Goal: Transaction & Acquisition: Purchase product/service

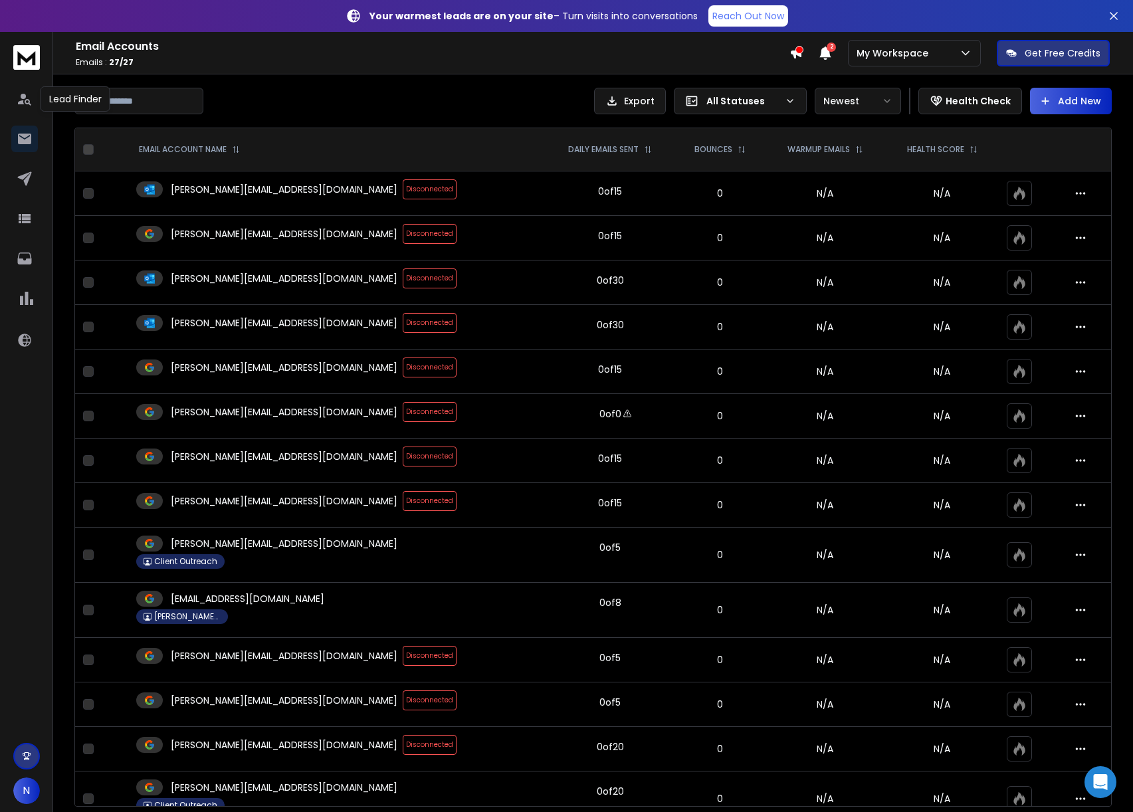
click at [39, 98] on div at bounding box center [26, 102] width 31 height 32
click at [27, 100] on icon at bounding box center [25, 99] width 16 height 16
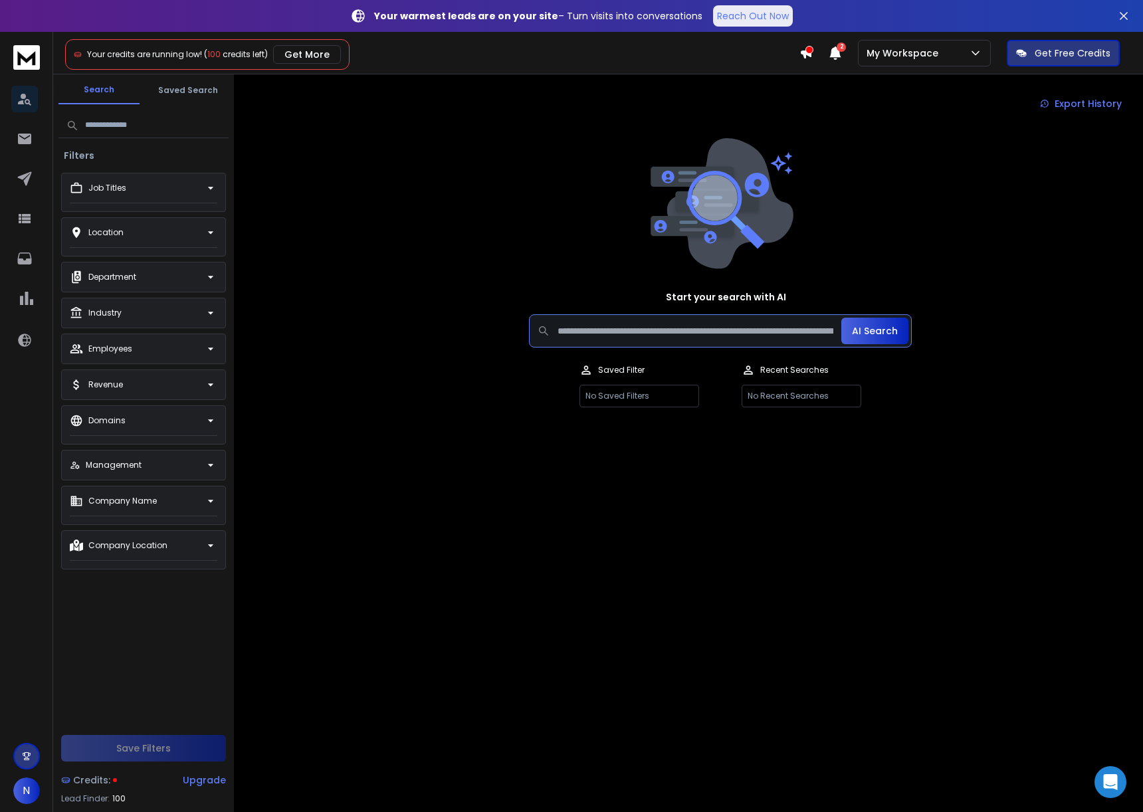
click at [732, 18] on p "Reach Out Now" at bounding box center [753, 15] width 72 height 13
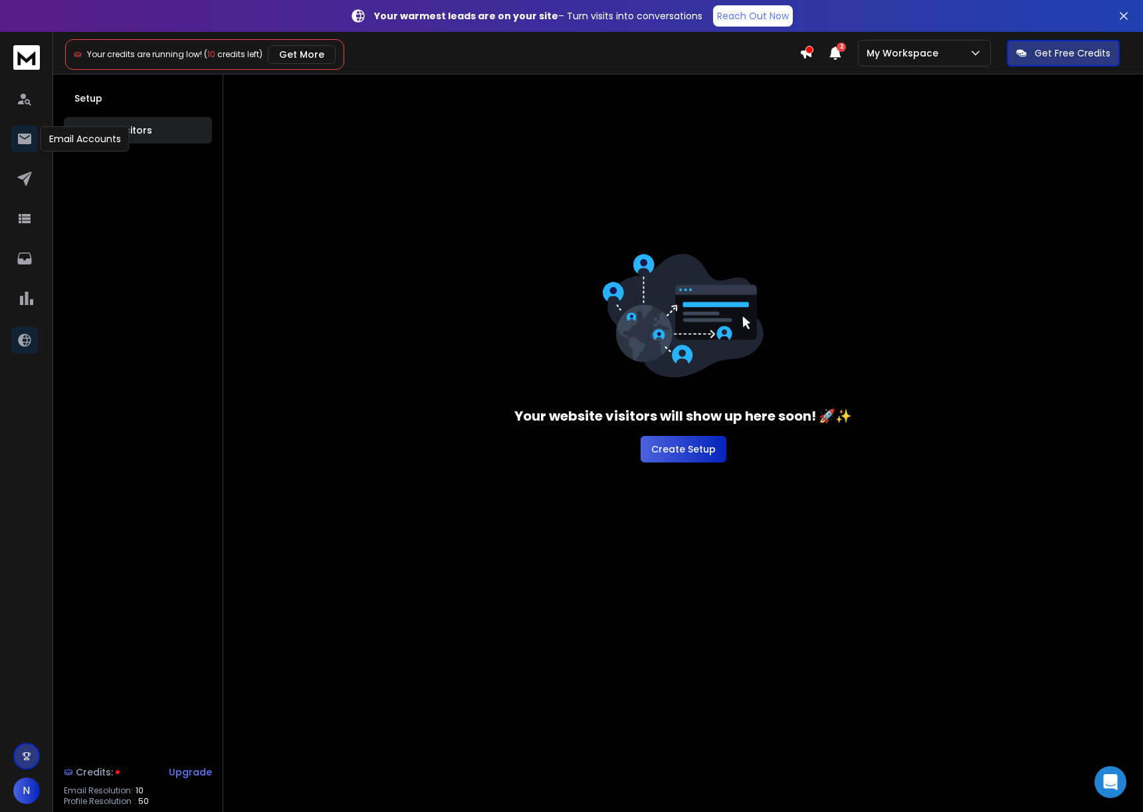
click at [25, 140] on icon at bounding box center [24, 139] width 13 height 11
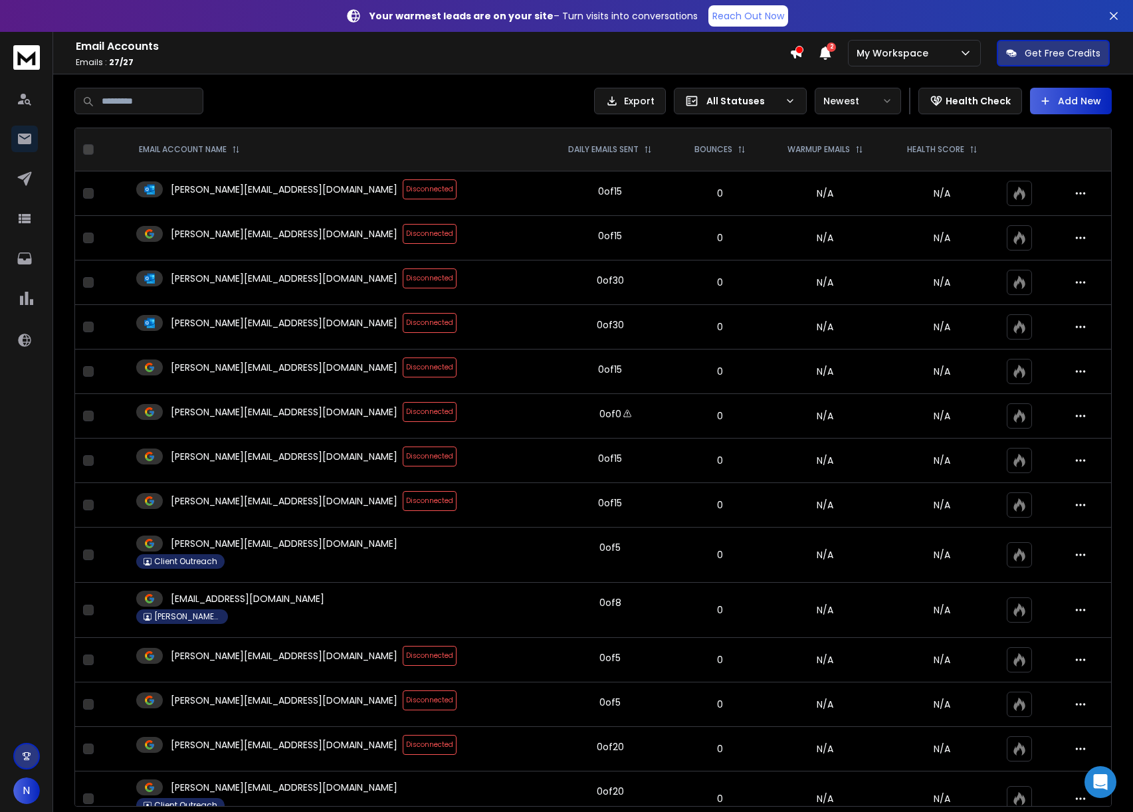
click at [1052, 110] on button "Add New" at bounding box center [1071, 101] width 82 height 27
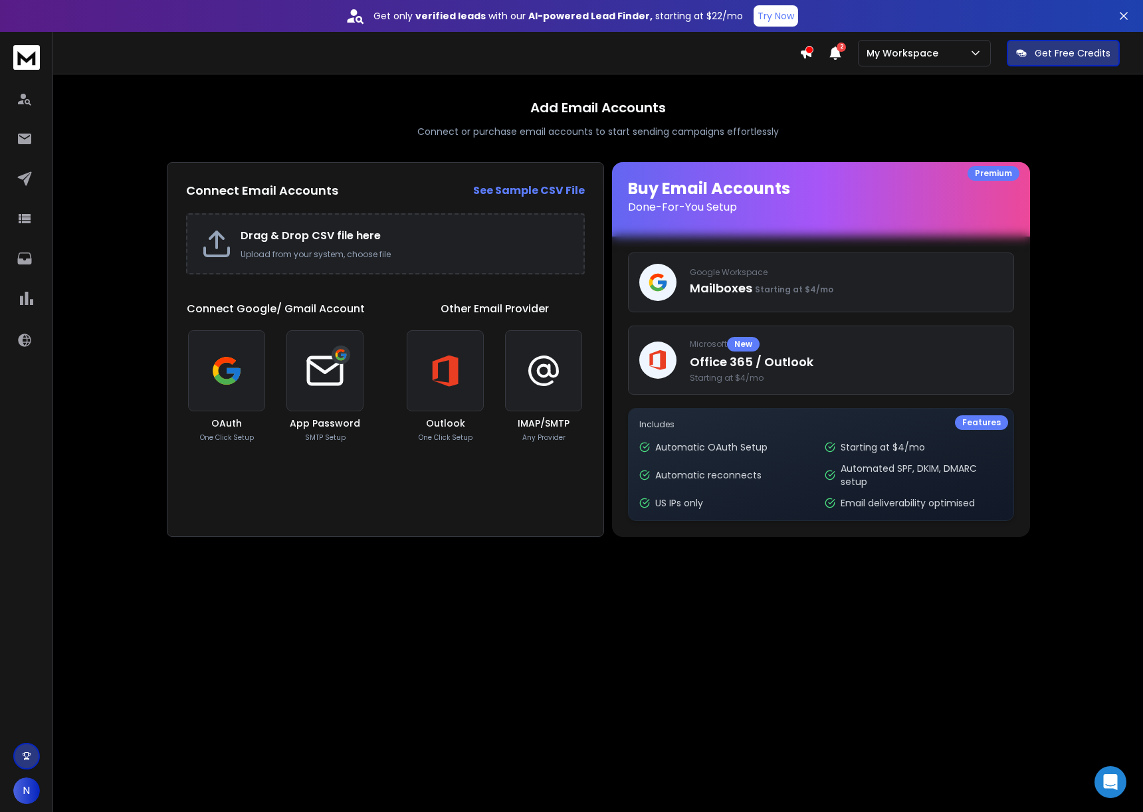
click at [823, 289] on span "Starting at $4/mo" at bounding box center [794, 289] width 78 height 11
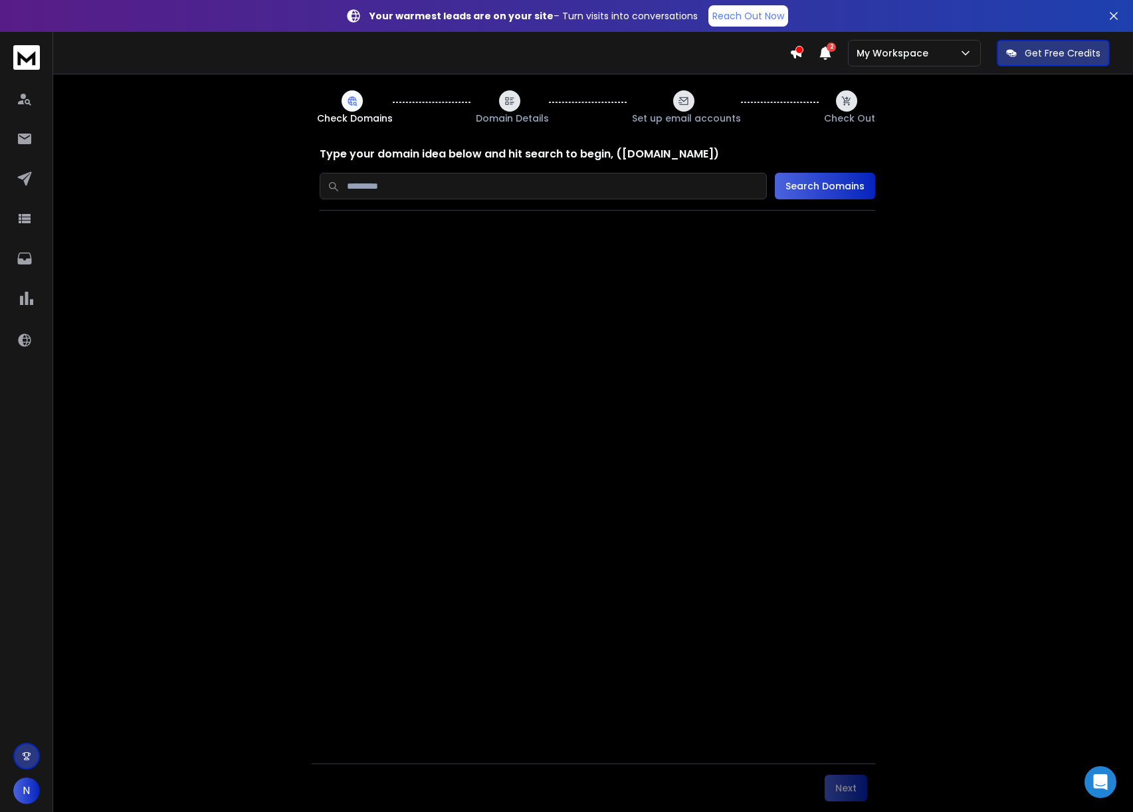
click at [623, 187] on input at bounding box center [543, 186] width 447 height 27
click at [818, 187] on button "Search Domains" at bounding box center [825, 186] width 100 height 27
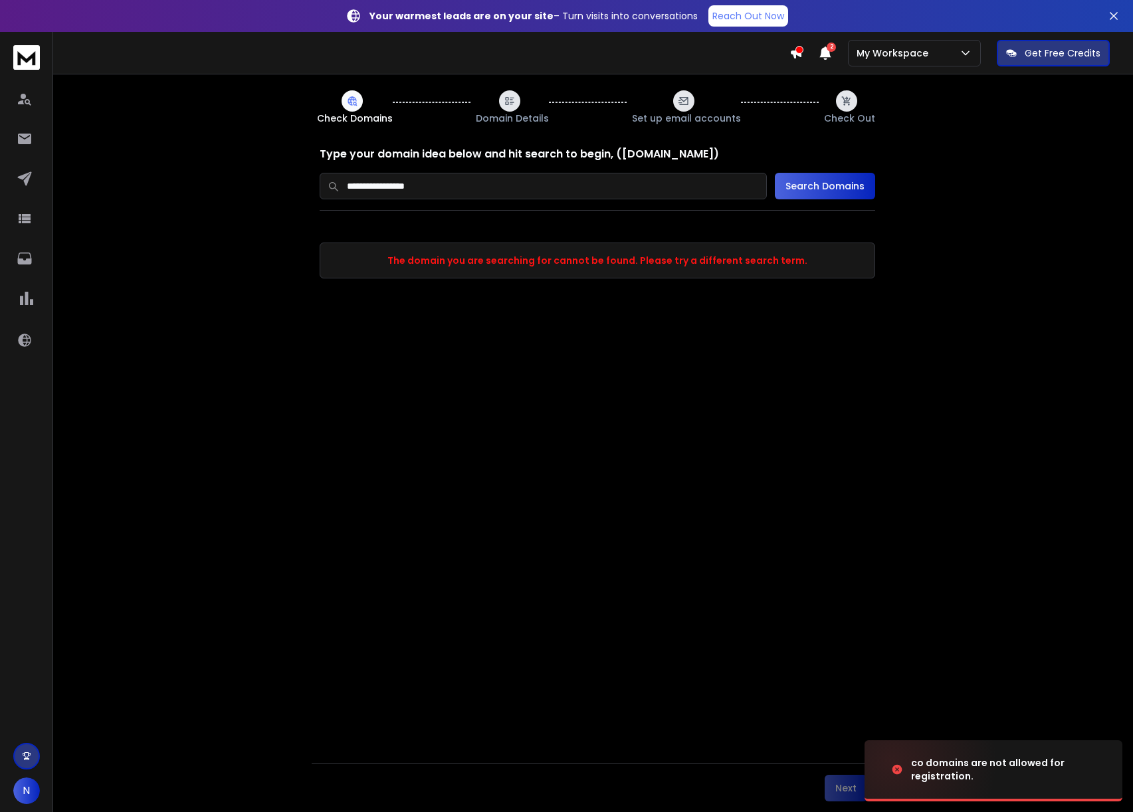
click at [702, 185] on input "**********" at bounding box center [543, 186] width 447 height 27
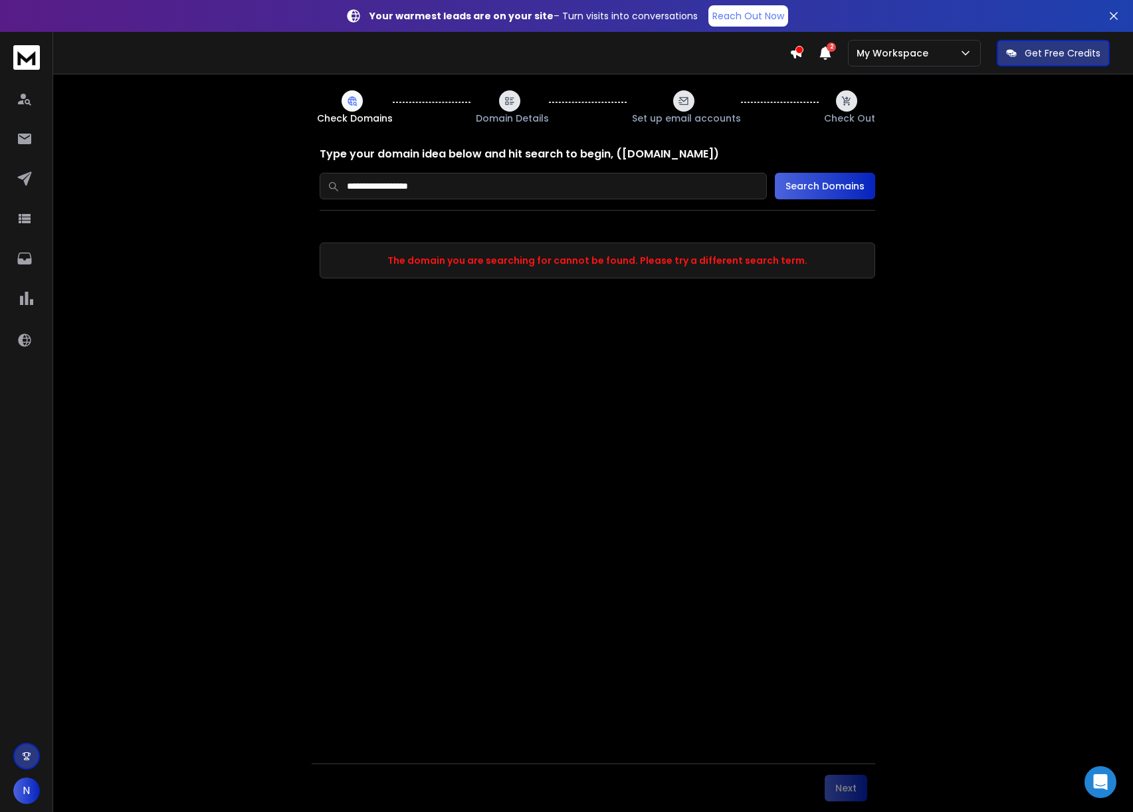
type input "**********"
click at [801, 193] on button "Search Domains" at bounding box center [825, 186] width 100 height 27
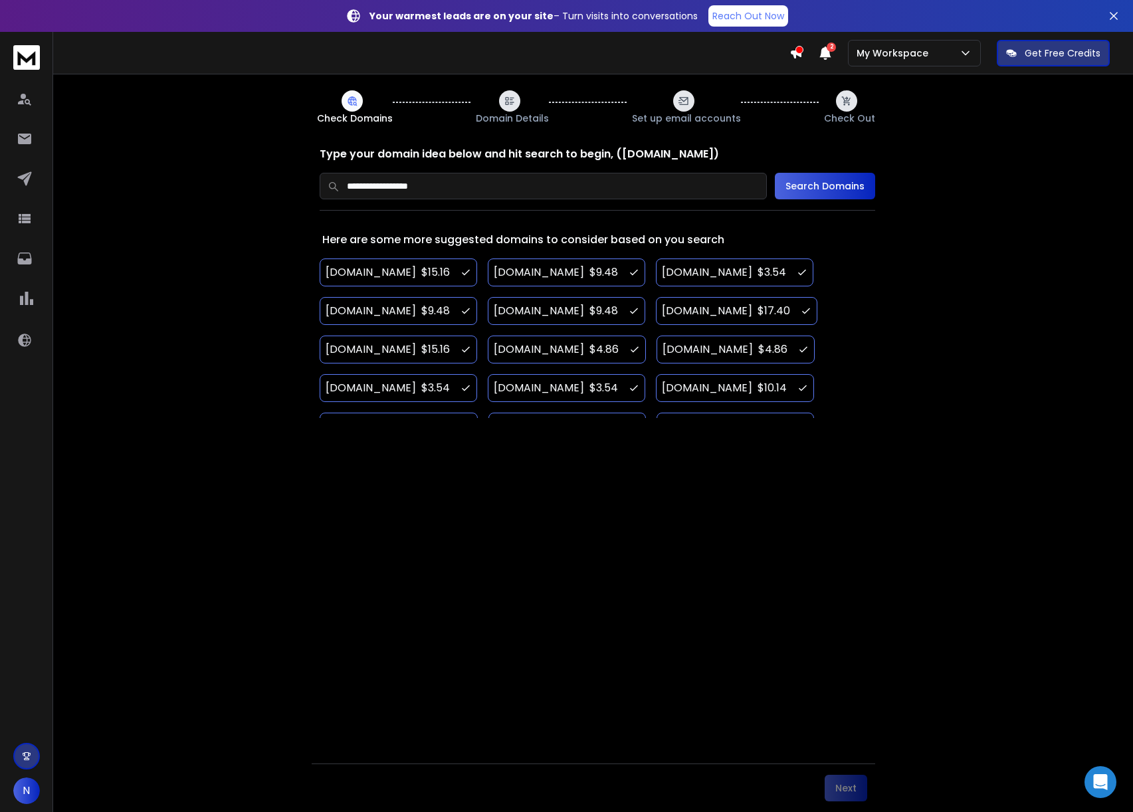
click at [416, 272] on h3 "[DOMAIN_NAME]" at bounding box center [371, 272] width 90 height 16
click at [407, 272] on h3 "[DOMAIN_NAME]" at bounding box center [371, 272] width 90 height 16
click at [662, 280] on h3 "[DOMAIN_NAME]" at bounding box center [707, 272] width 90 height 16
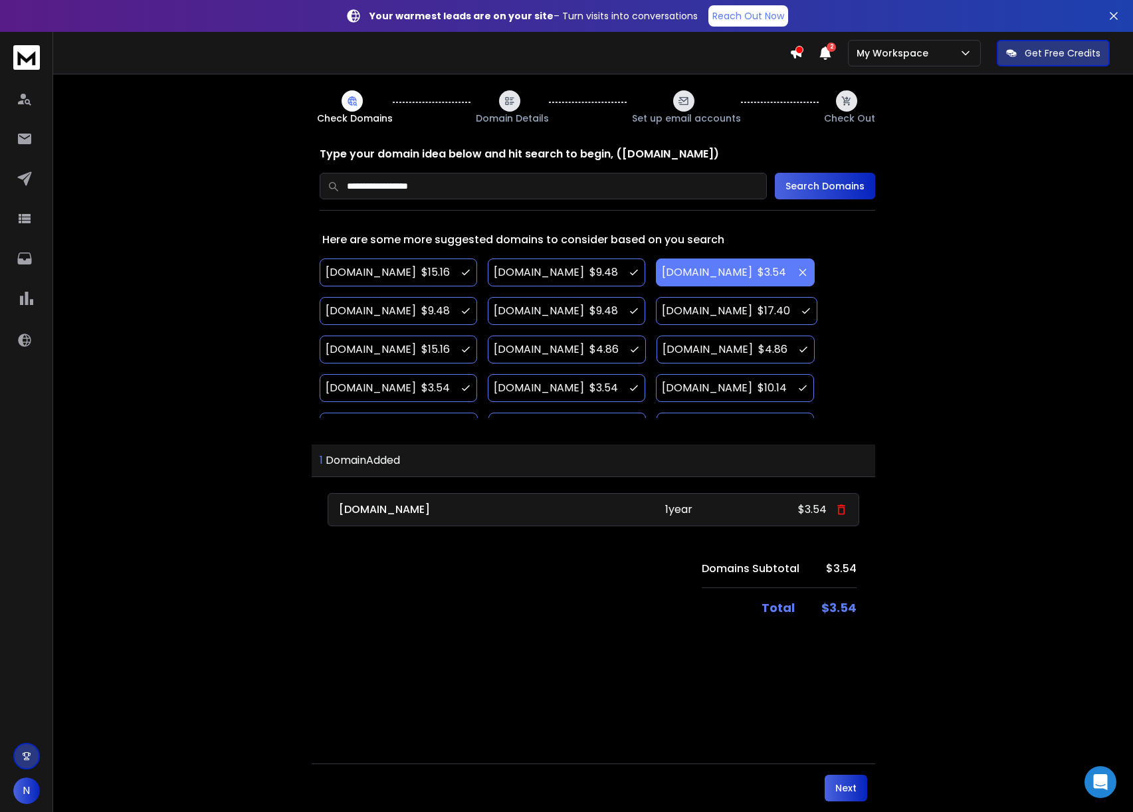
click at [471, 270] on icon at bounding box center [466, 272] width 11 height 11
click at [797, 278] on icon at bounding box center [803, 272] width 12 height 12
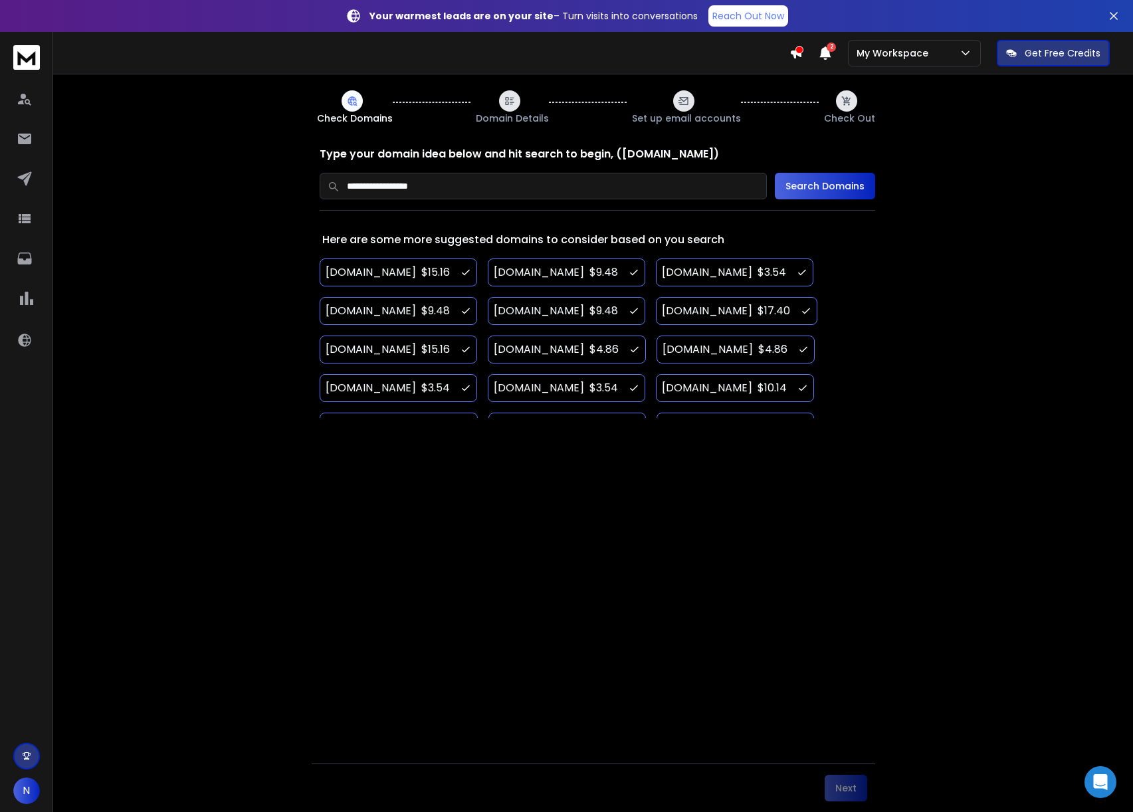
click at [471, 269] on icon at bounding box center [466, 272] width 11 height 11
click at [639, 272] on icon at bounding box center [634, 272] width 11 height 11
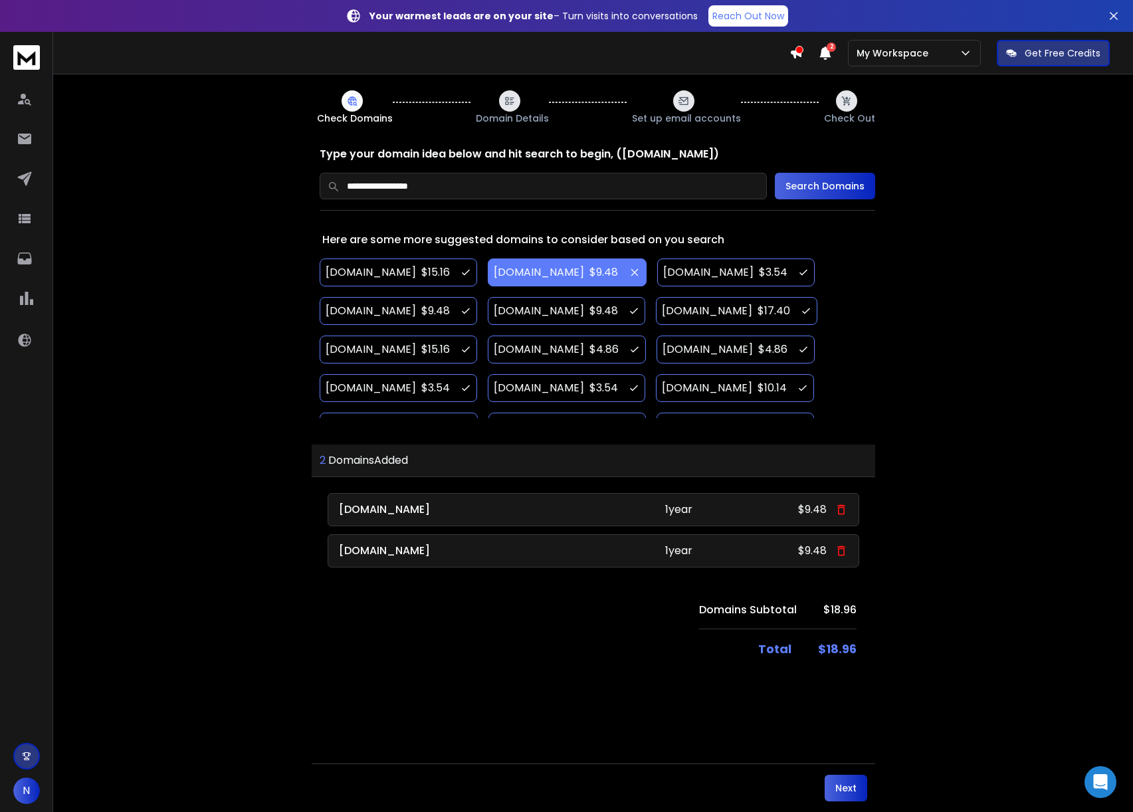
click at [839, 552] on icon at bounding box center [841, 550] width 13 height 13
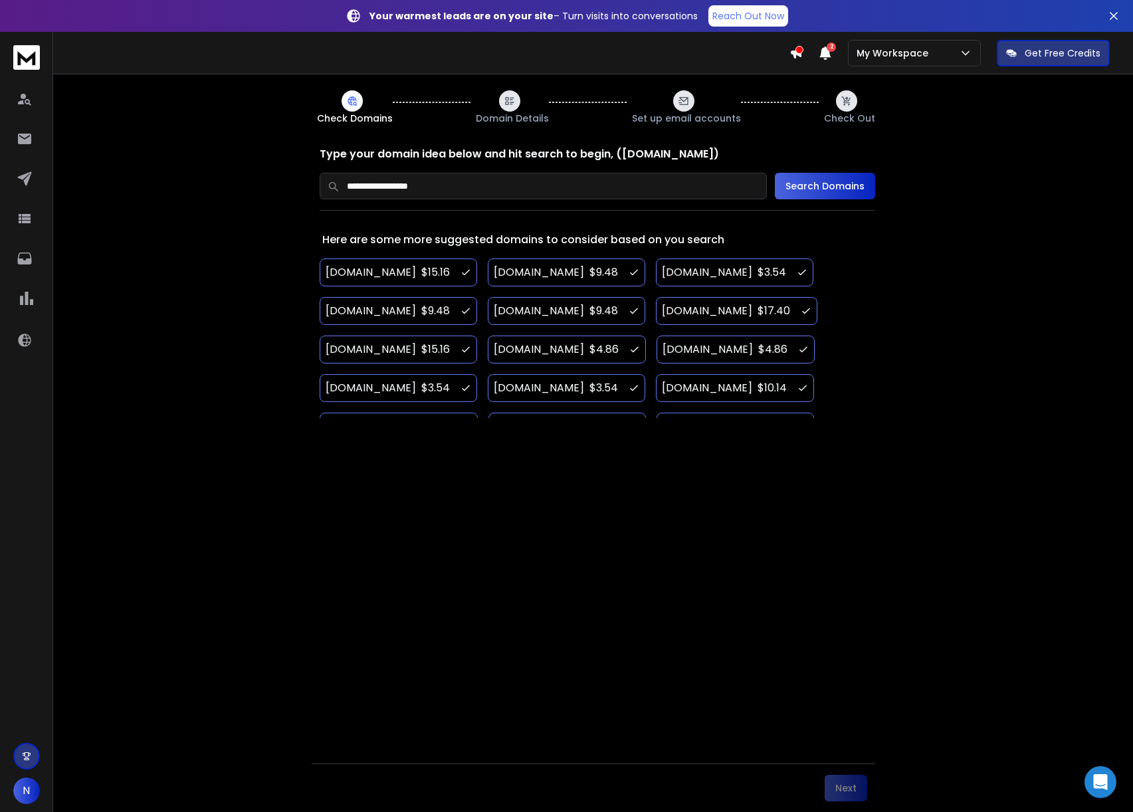
click at [726, 351] on div "[DOMAIN_NAME] $ 15.16 [DOMAIN_NAME] $ 9.48 [DOMAIN_NAME] $ 3.54 [DOMAIN_NAME] $…" at bounding box center [598, 337] width 556 height 159
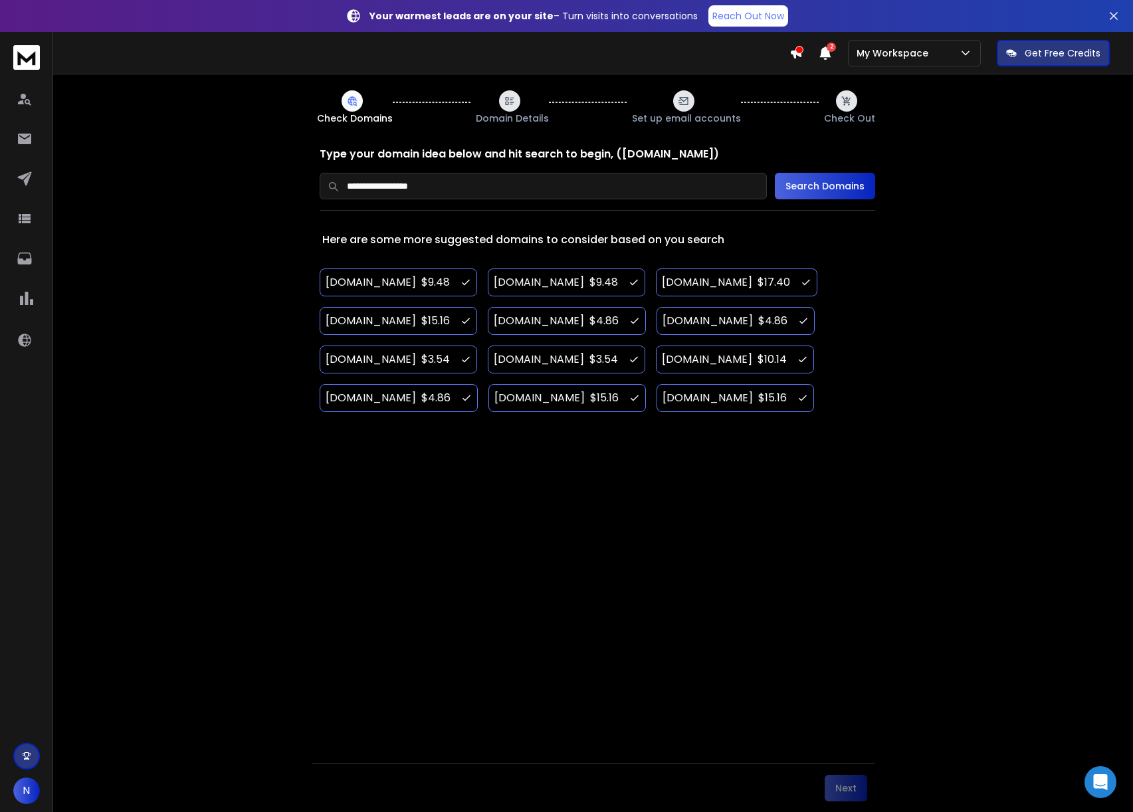
scroll to position [30, 0]
click at [471, 325] on icon at bounding box center [466, 319] width 11 height 11
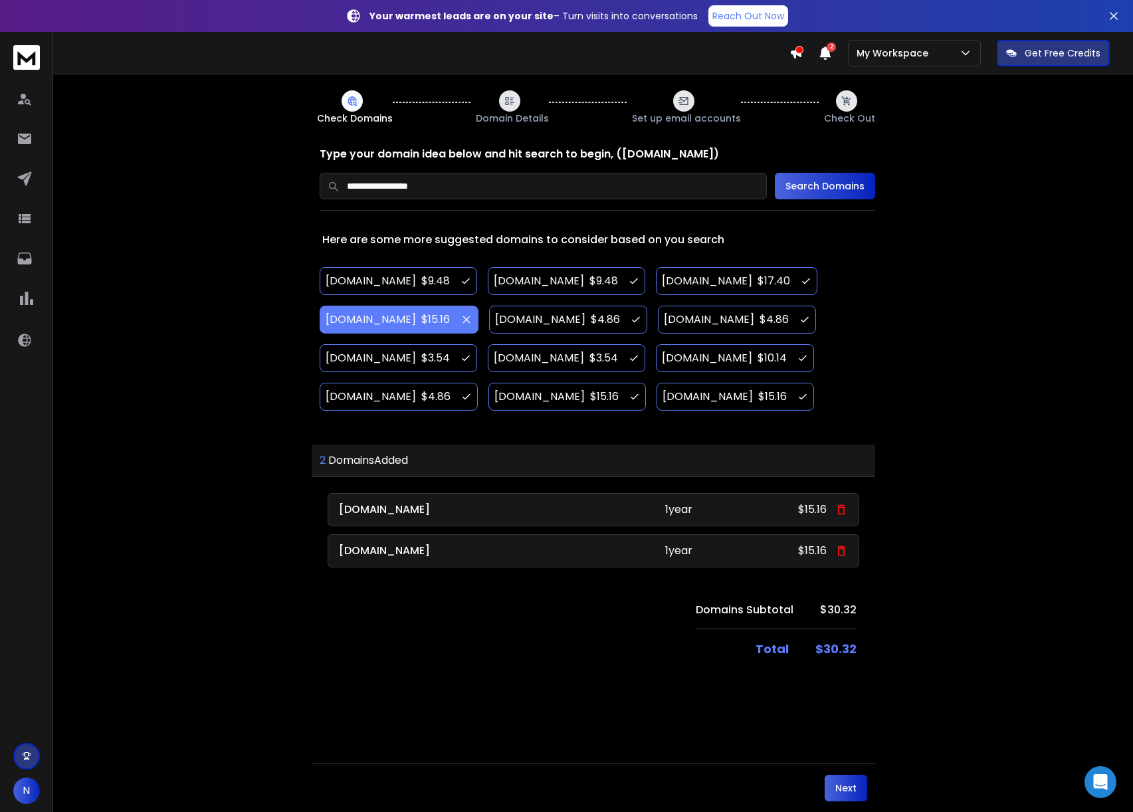
scroll to position [0, 0]
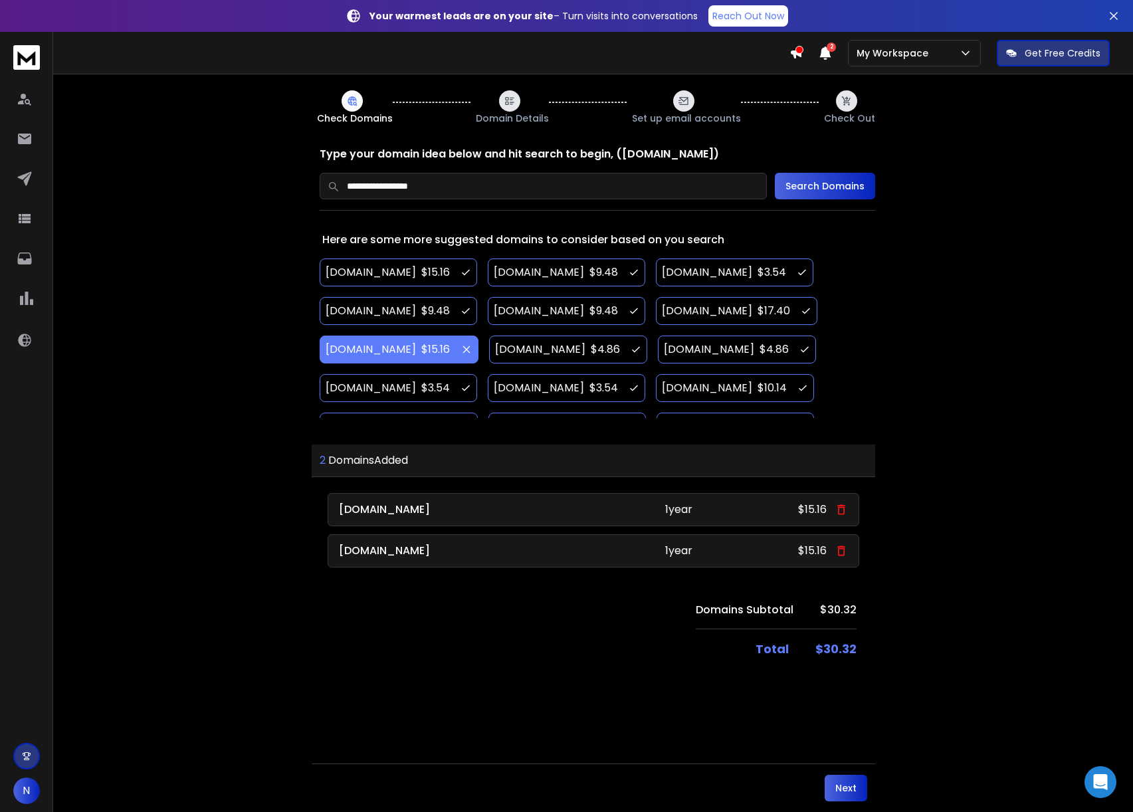
click at [471, 269] on icon at bounding box center [466, 272] width 11 height 11
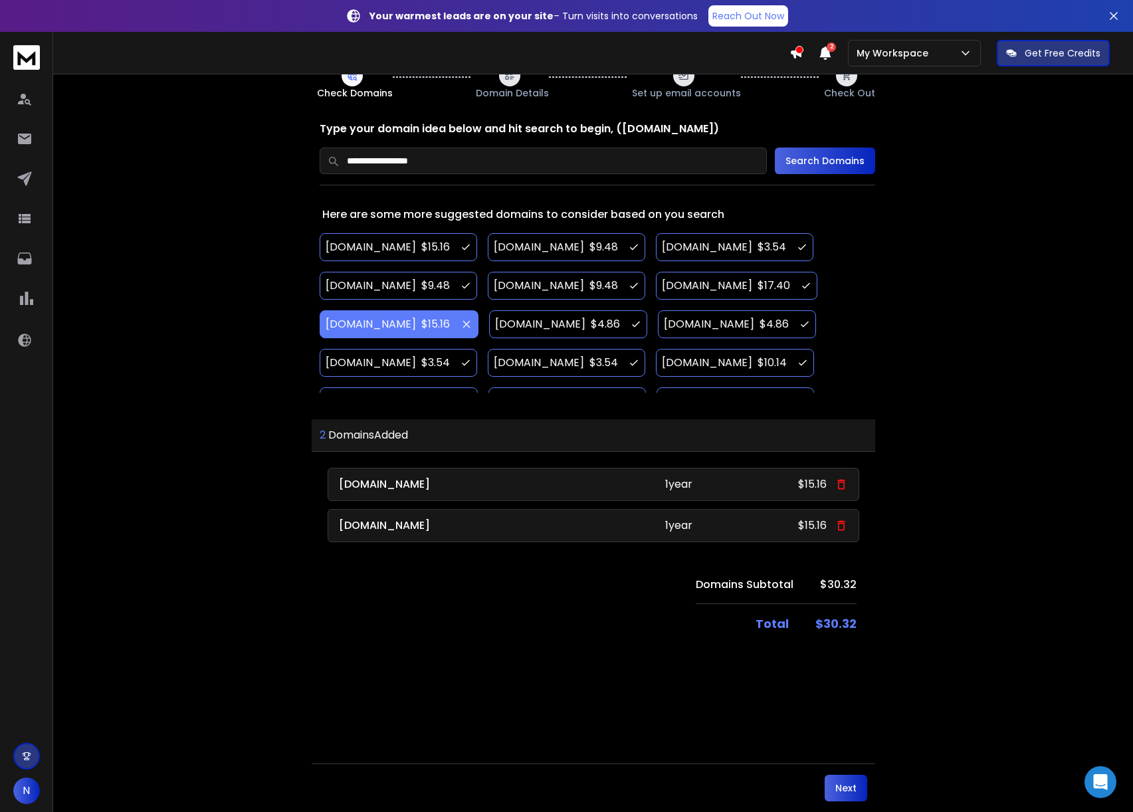
scroll to position [56, 0]
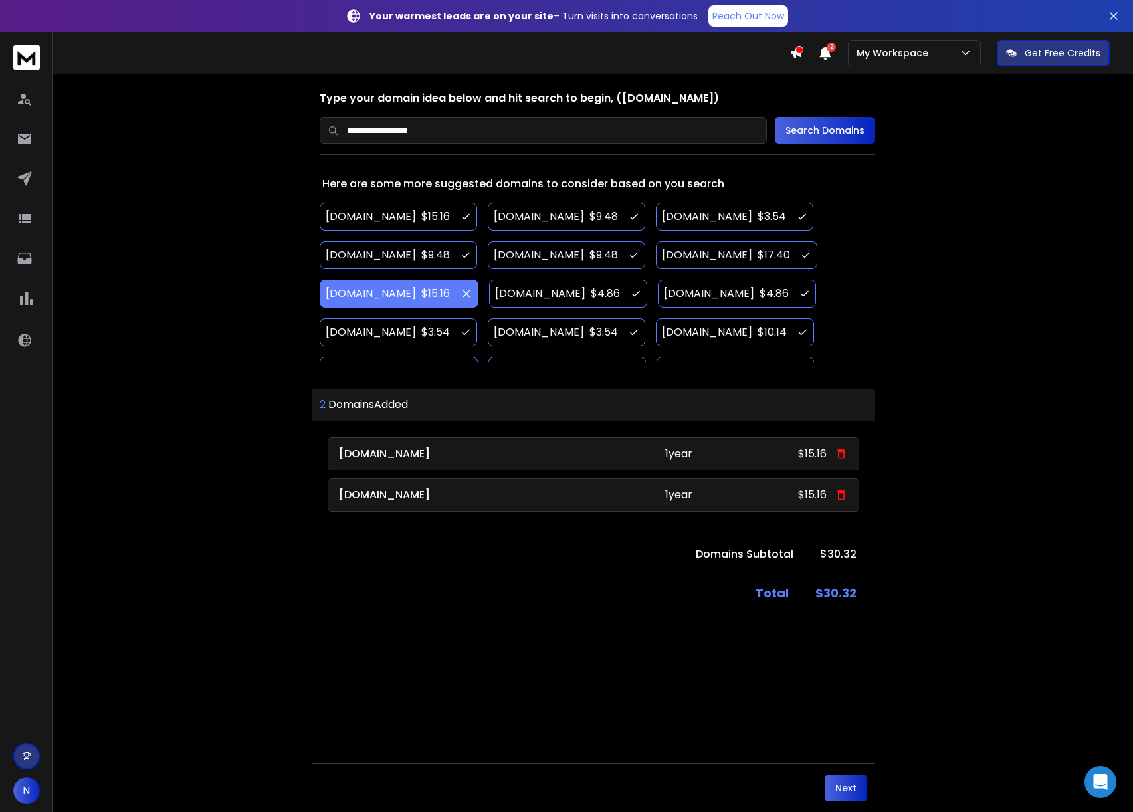
click at [838, 504] on div "[DOMAIN_NAME] 1 year $15.16" at bounding box center [594, 494] width 532 height 33
click at [843, 492] on icon at bounding box center [841, 495] width 8 height 10
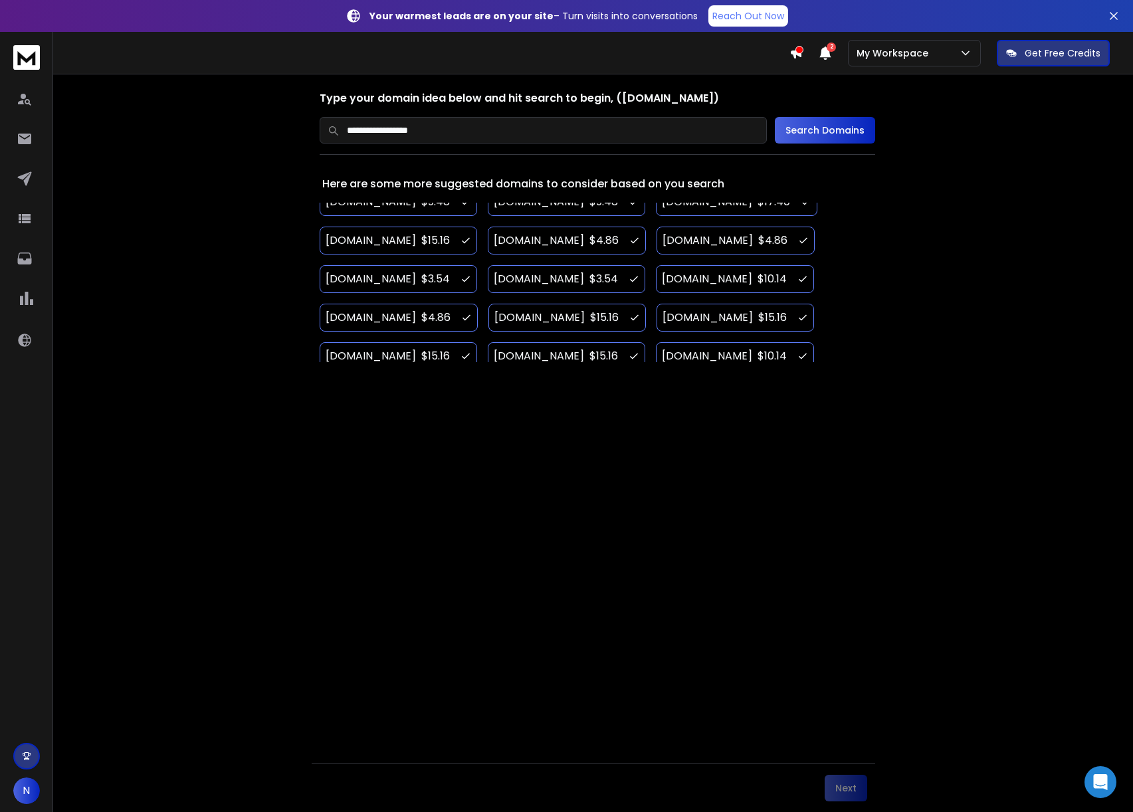
scroll to position [55, 0]
click at [798, 244] on icon at bounding box center [803, 238] width 11 height 11
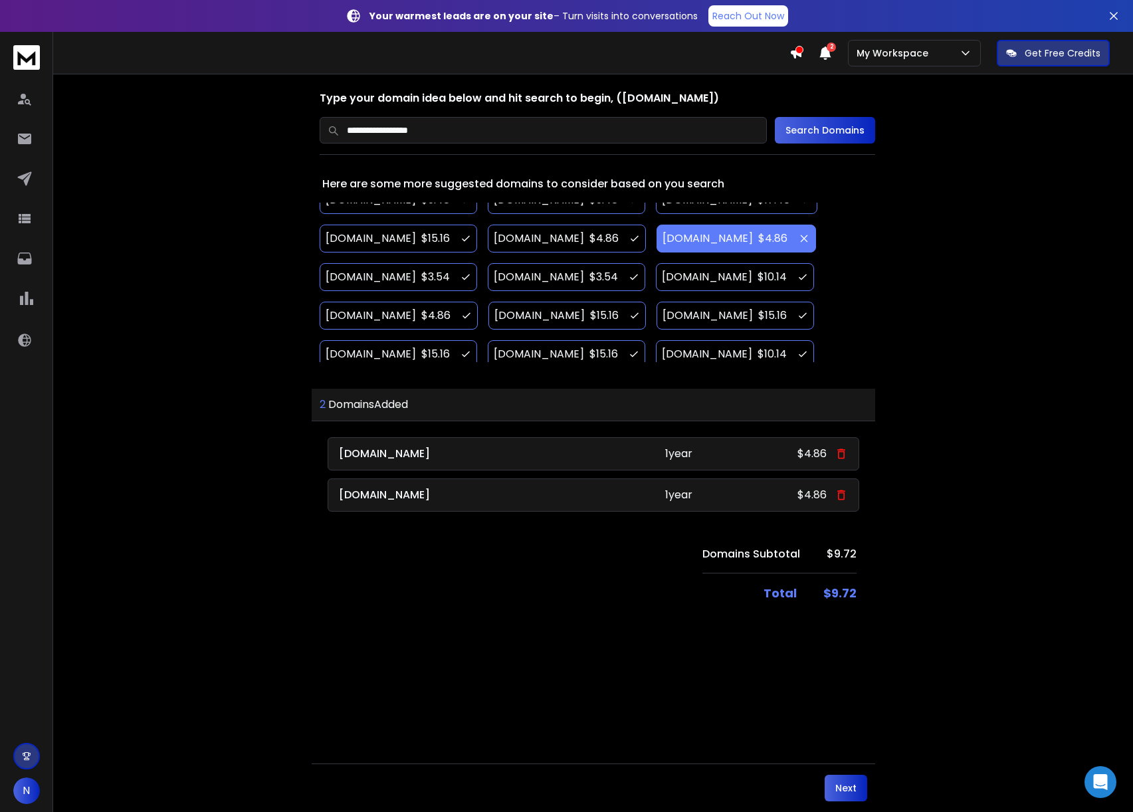
click at [840, 498] on icon at bounding box center [841, 494] width 13 height 13
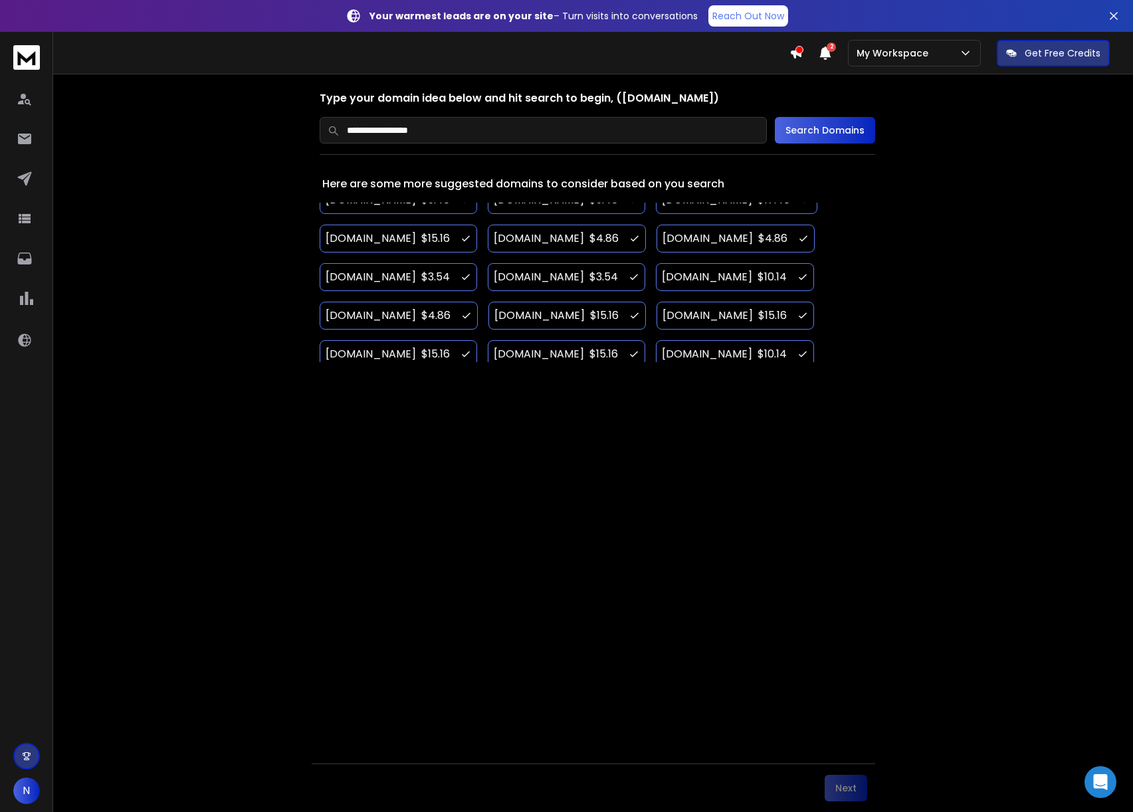
click at [798, 244] on icon at bounding box center [803, 238] width 11 height 11
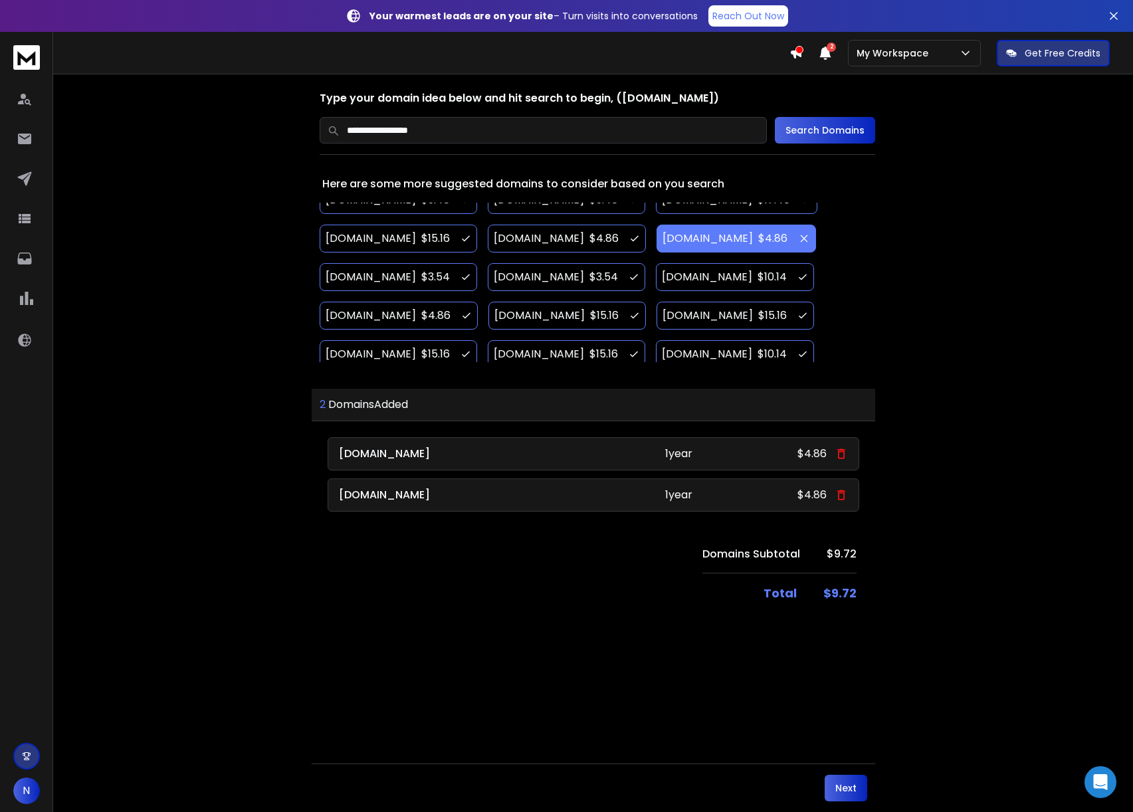
click at [847, 791] on button "Next" at bounding box center [846, 788] width 43 height 27
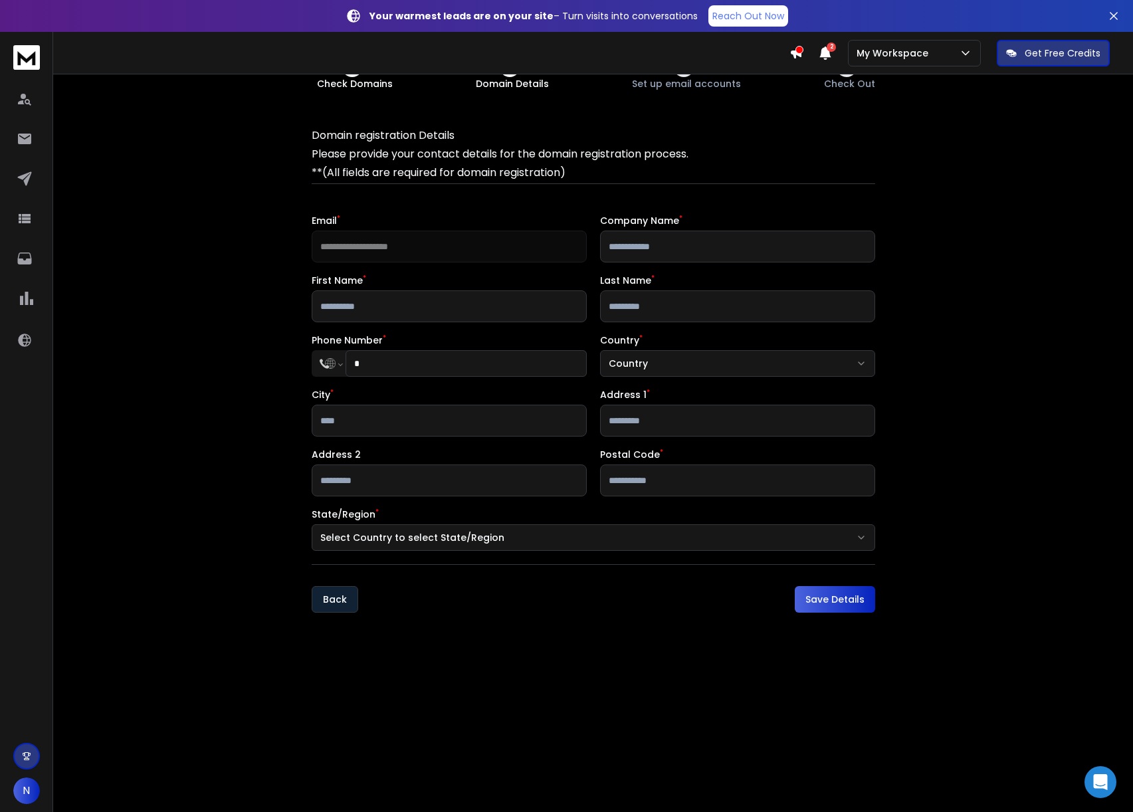
click at [330, 601] on button "Back" at bounding box center [335, 599] width 47 height 27
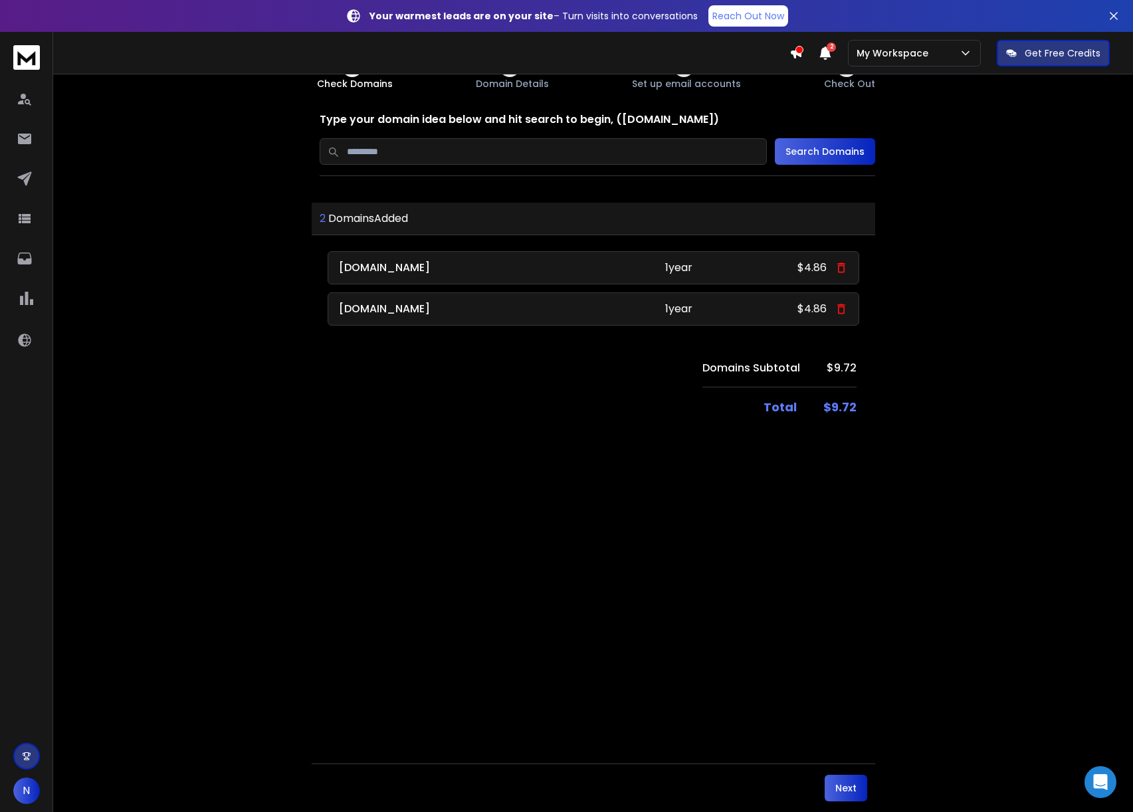
click at [852, 766] on div "Next" at bounding box center [594, 788] width 564 height 49
click at [840, 308] on icon at bounding box center [841, 308] width 13 height 13
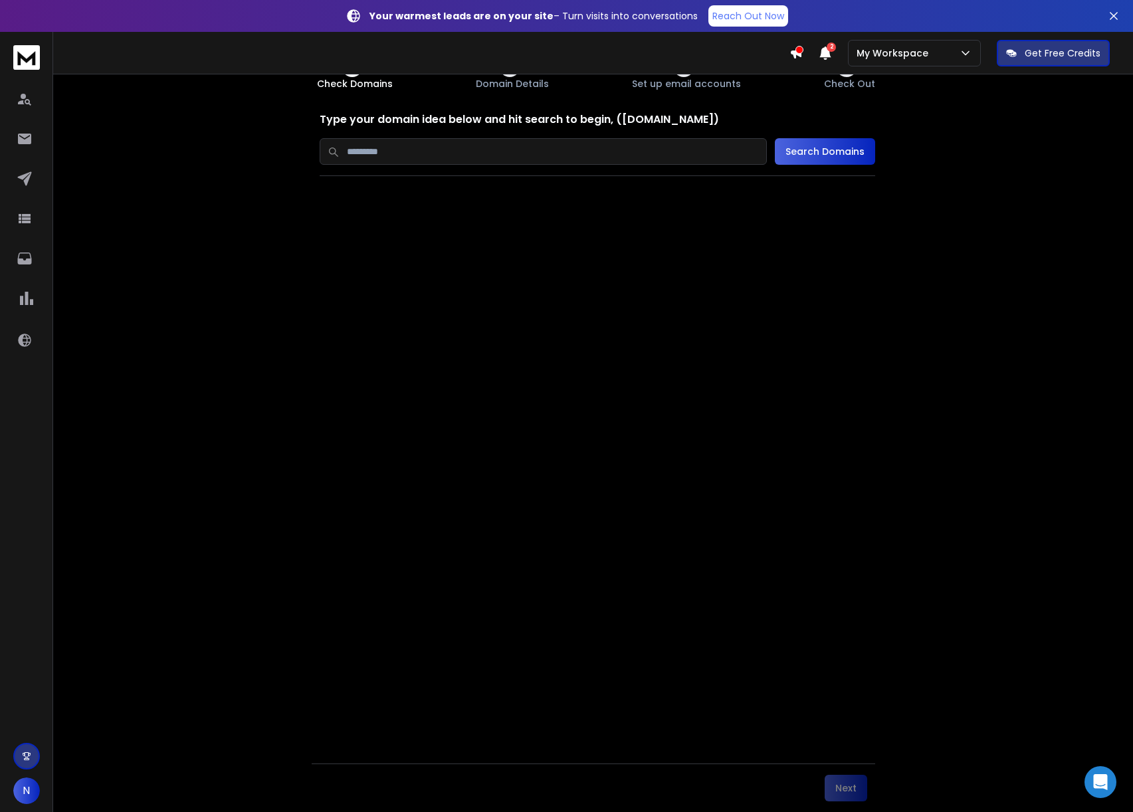
click at [539, 154] on input at bounding box center [543, 151] width 447 height 27
